Goal: Task Accomplishment & Management: Manage account settings

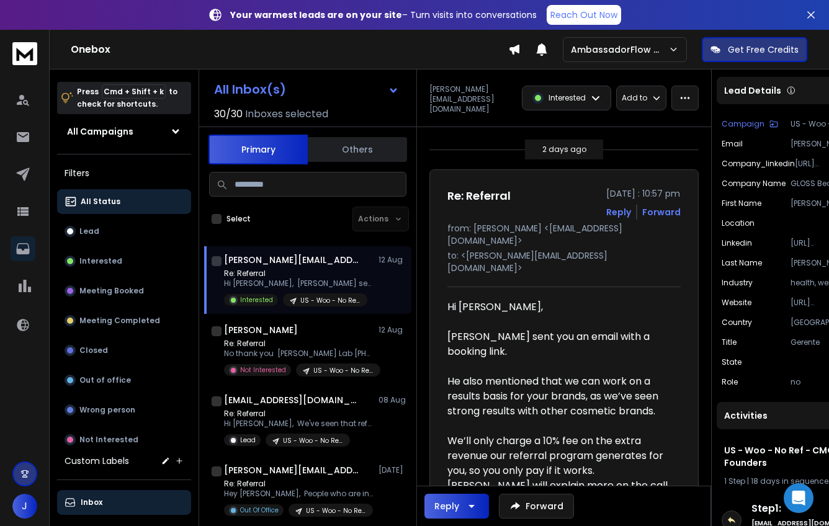
scroll to position [69, 0]
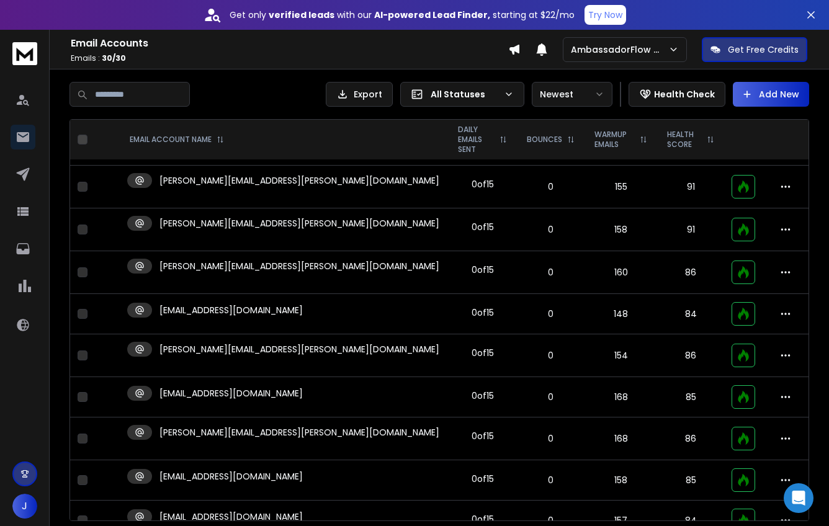
scroll to position [861, 0]
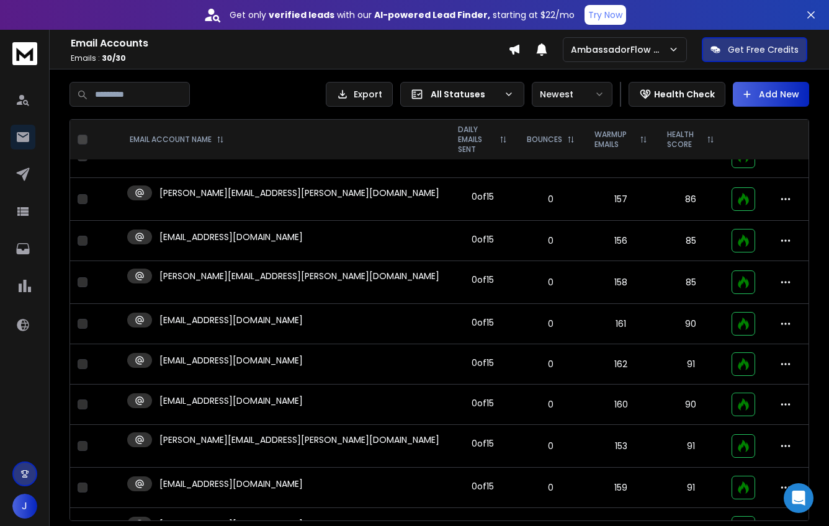
click at [711, 137] on icon at bounding box center [711, 140] width 0 height 6
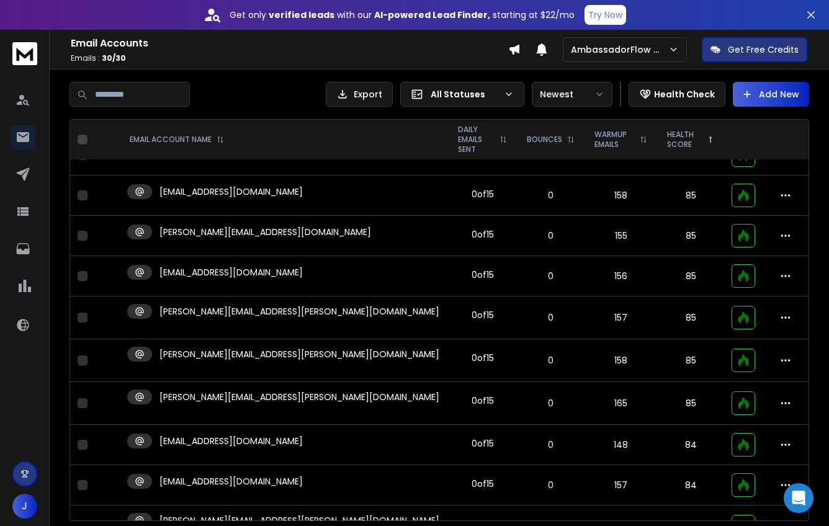
click at [306, 513] on div "dorothy.hernandez@ambassadorflowtool.com" at bounding box center [283, 520] width 312 height 15
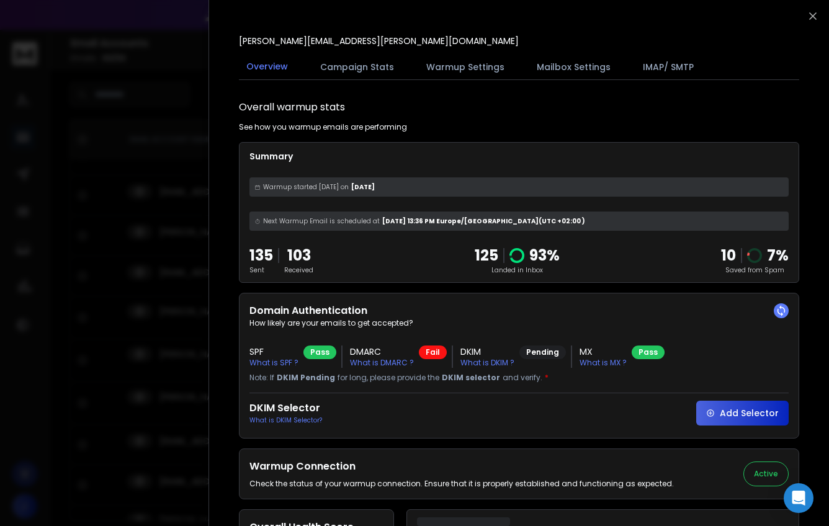
click at [354, 69] on button "Campaign Stats" at bounding box center [357, 66] width 89 height 27
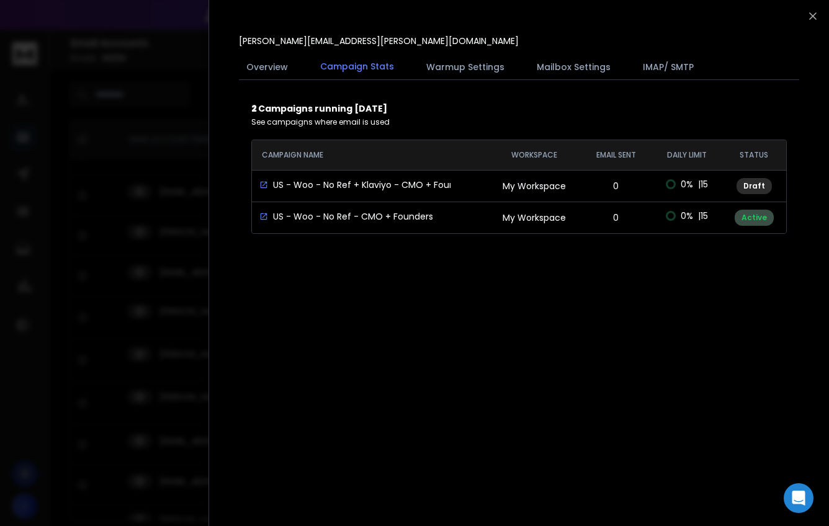
click at [440, 64] on button "Warmup Settings" at bounding box center [465, 66] width 93 height 27
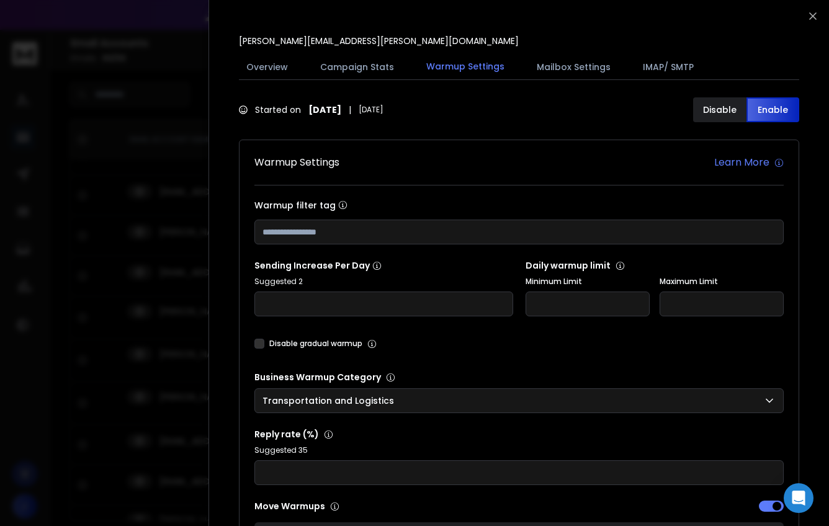
click at [275, 66] on button "Overview" at bounding box center [267, 66] width 56 height 27
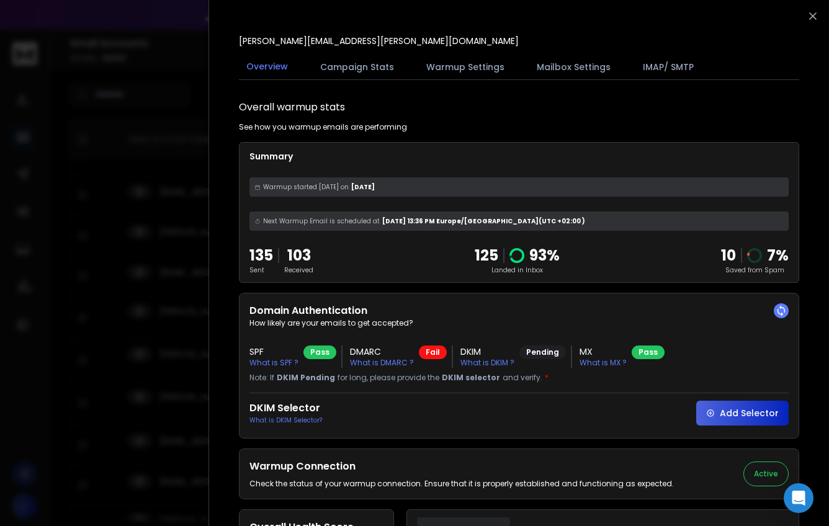
click at [336, 68] on button "Campaign Stats" at bounding box center [357, 66] width 89 height 27
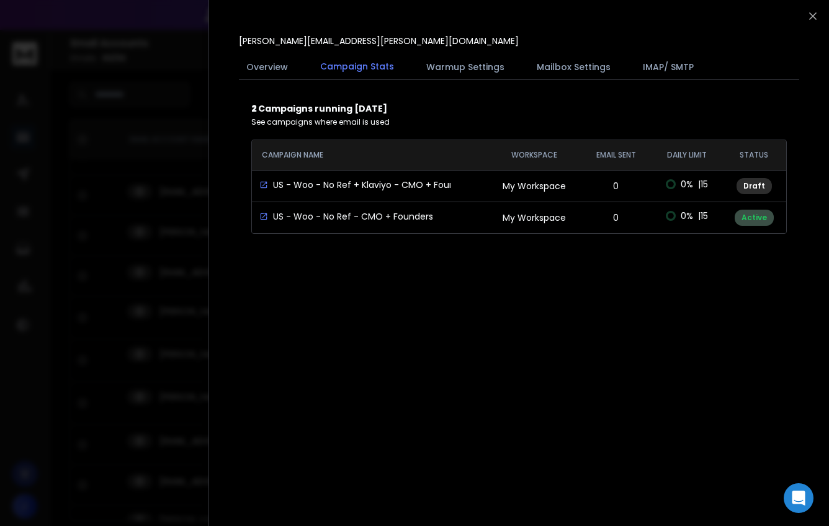
click at [586, 65] on button "Mailbox Settings" at bounding box center [573, 66] width 89 height 27
